Goal: Communication & Community: Answer question/provide support

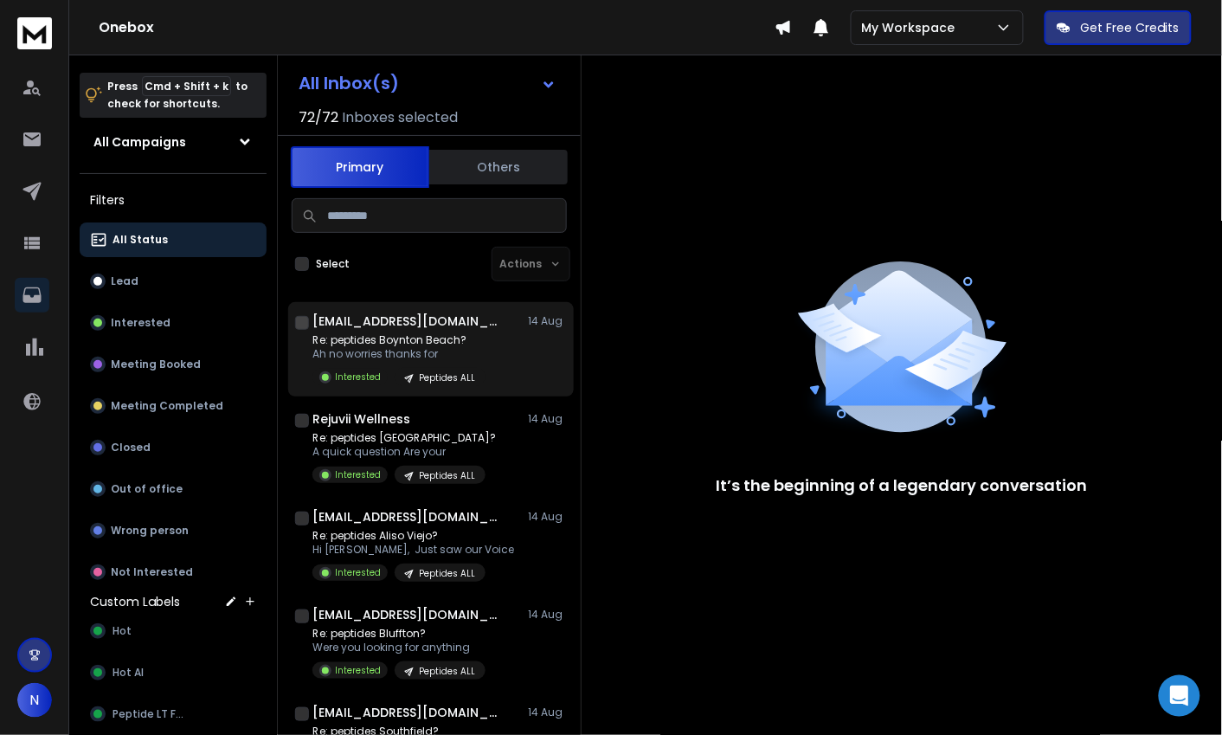
click at [434, 312] on h1 "[EMAIL_ADDRESS][DOMAIN_NAME]" at bounding box center [407, 320] width 190 height 17
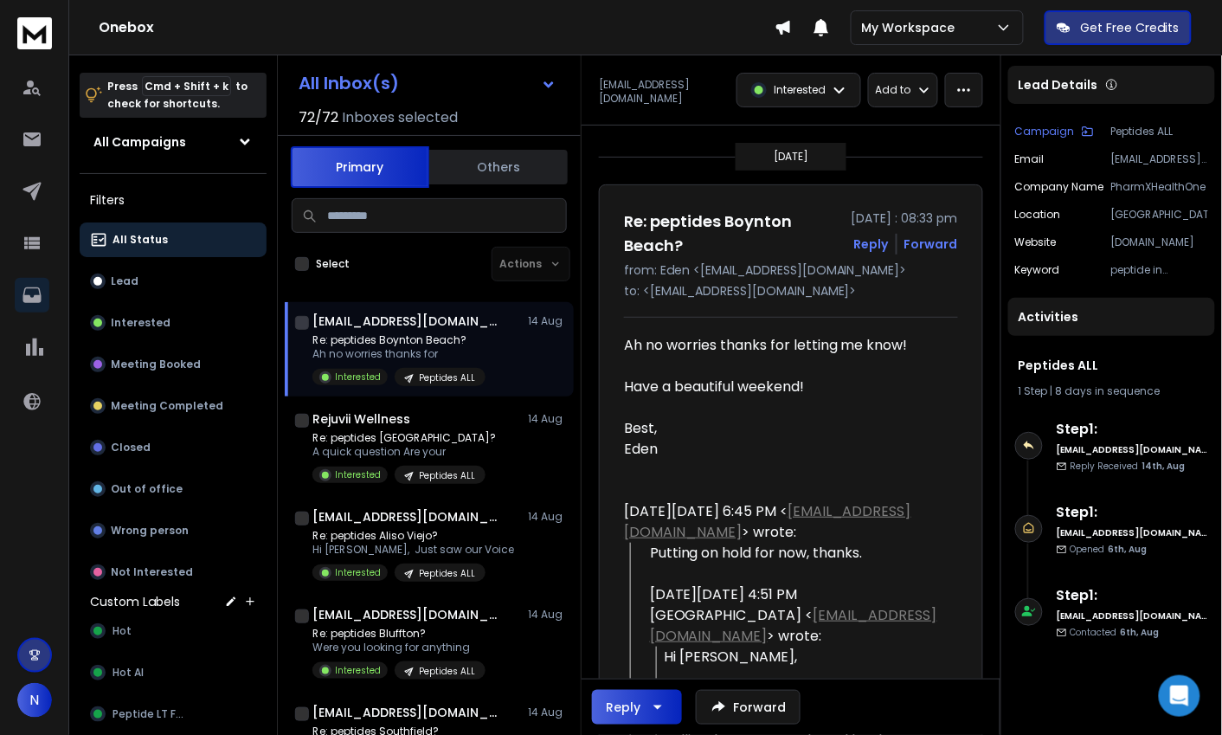
click at [395, 222] on input at bounding box center [429, 215] width 275 height 35
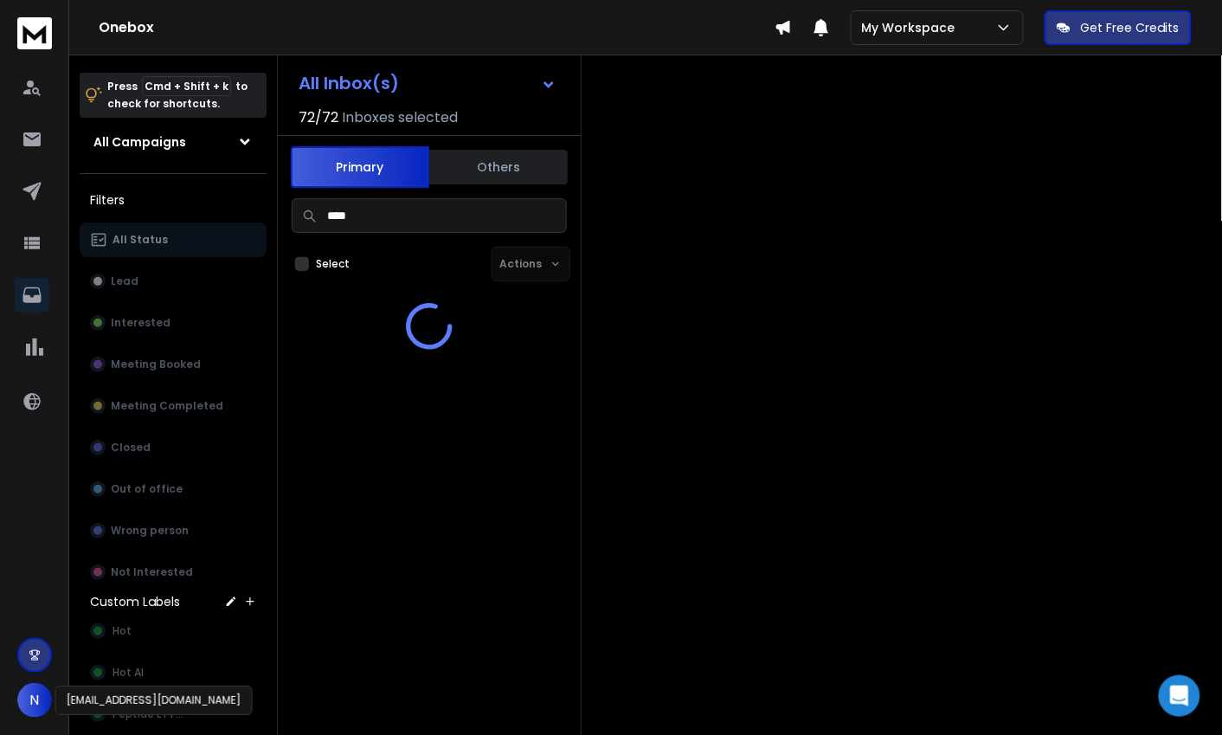
type input "****"
click at [42, 685] on button "N" at bounding box center [34, 700] width 35 height 35
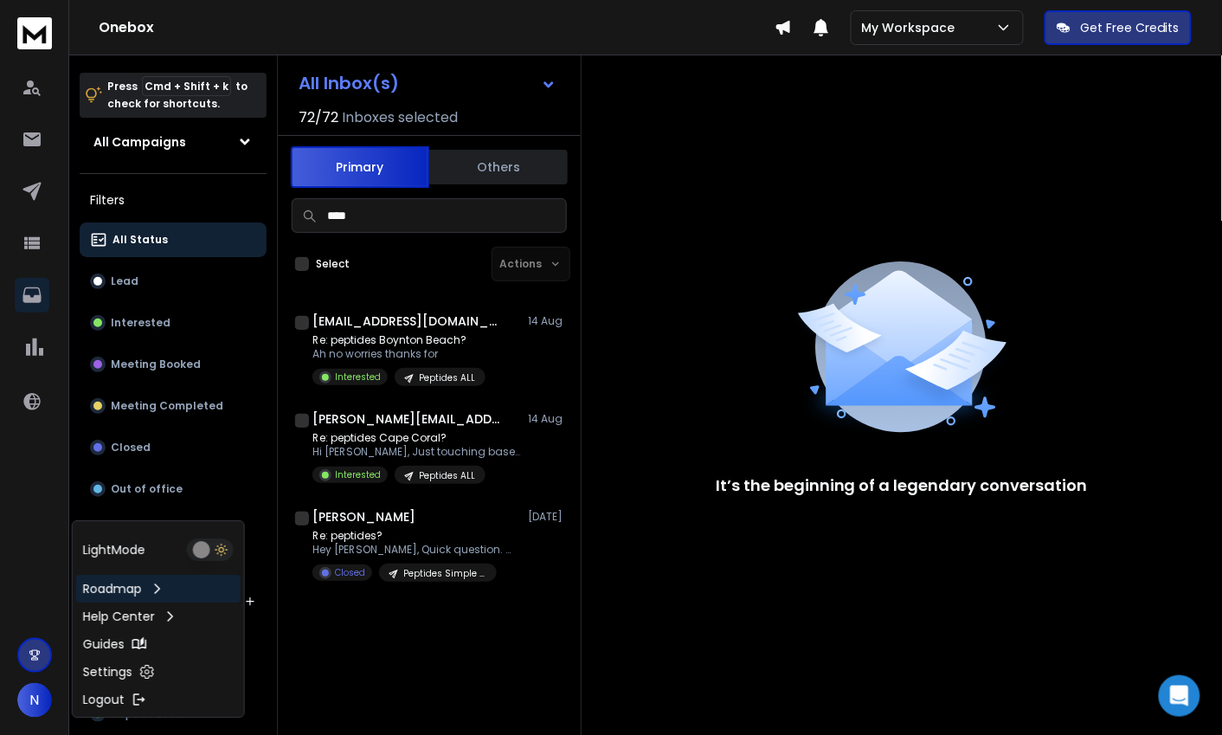
click at [198, 549] on button "button" at bounding box center [210, 549] width 47 height 22
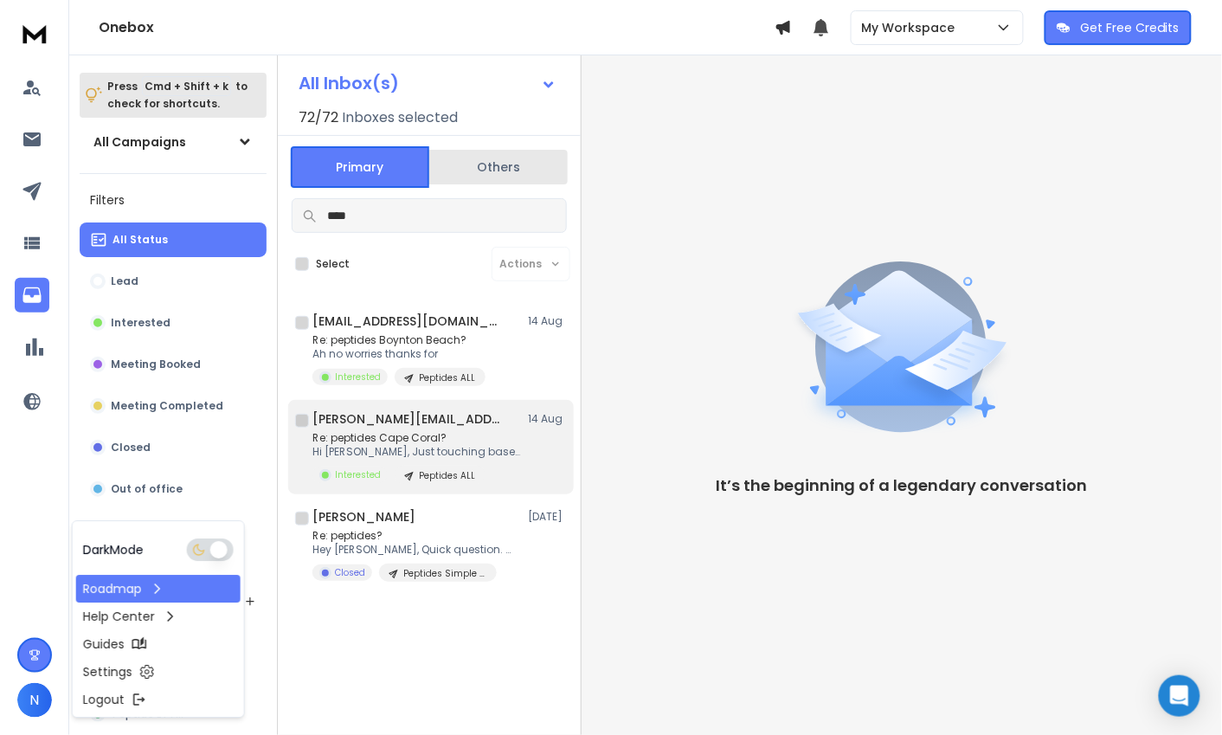
click at [368, 425] on h1 "[PERSON_NAME][EMAIL_ADDRESS][DOMAIN_NAME] +1" at bounding box center [407, 418] width 190 height 17
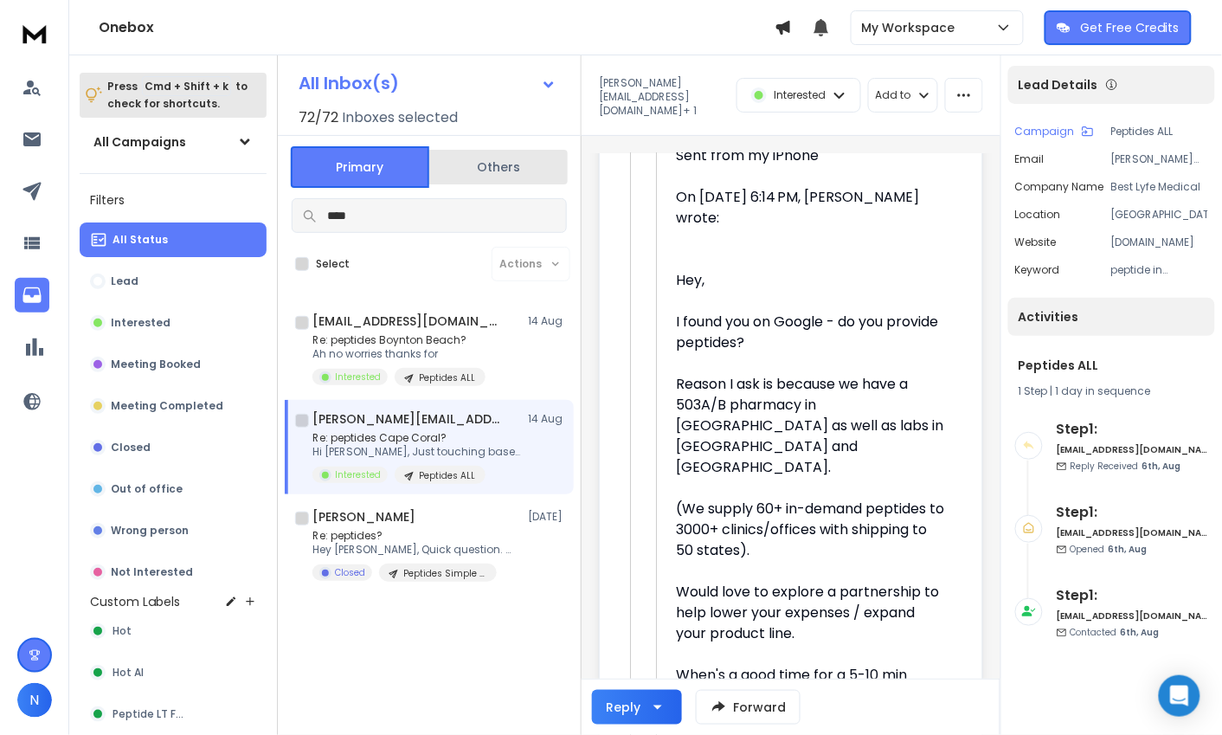
scroll to position [3260, 0]
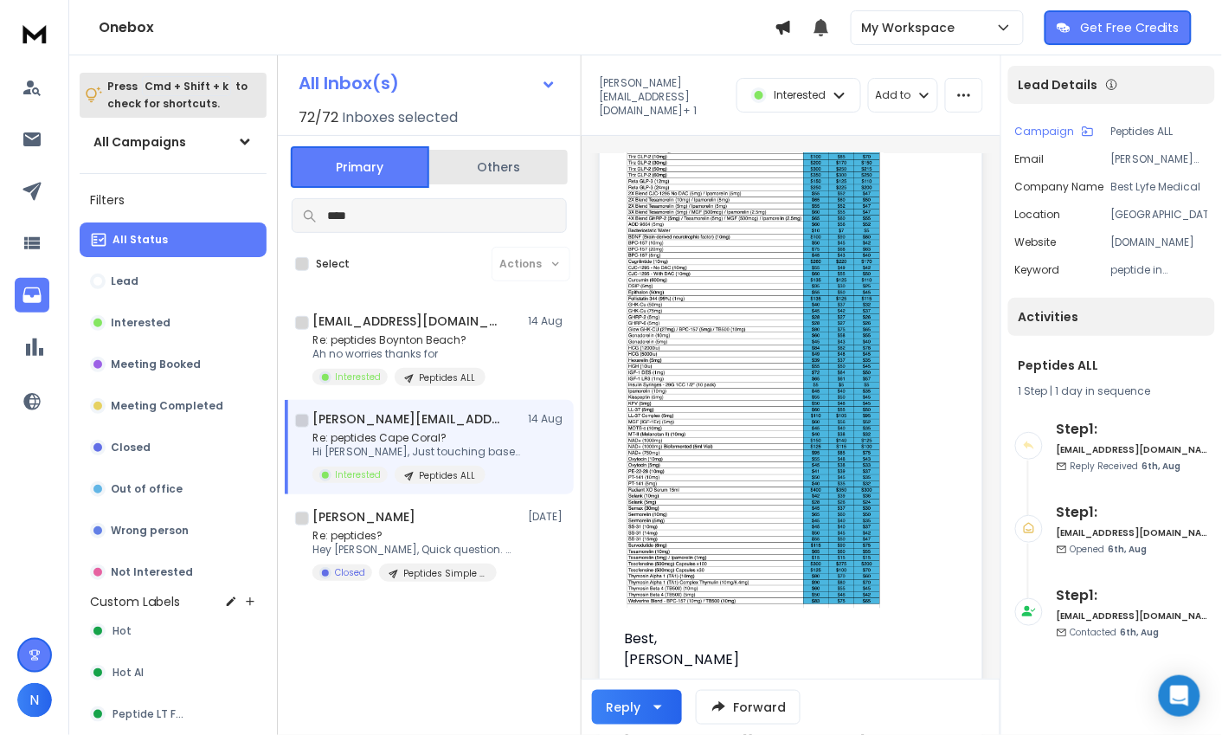
scroll to position [5851, 0]
drag, startPoint x: 905, startPoint y: 358, endPoint x: 630, endPoint y: 228, distance: 304.2
copy div "[PERSON_NAME], thanks for reaching out. I would be interested in learning more …"
